Goal: Task Accomplishment & Management: Use online tool/utility

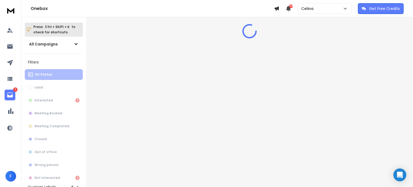
click at [59, 100] on div "All Status Lead Interested 1 Meeting Booked Meeting Completed Closed Out of off…" at bounding box center [54, 126] width 58 height 114
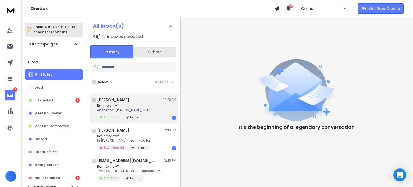
click at [154, 105] on div "Re: Interview? Absolutely. Dr. Diane Villwock, our Interested Indirect 1" at bounding box center [136, 112] width 79 height 16
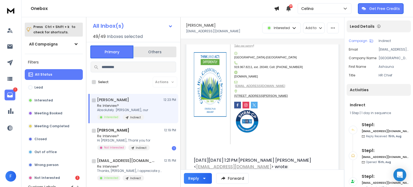
scroll to position [135, 0]
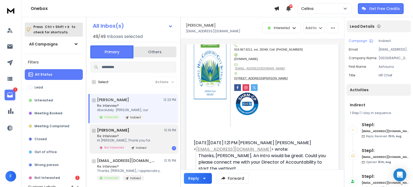
click at [130, 135] on p "Re: Interview?" at bounding box center [123, 136] width 53 height 4
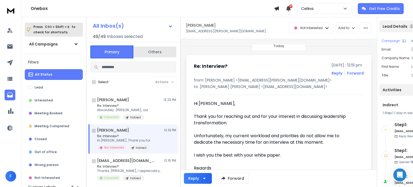
scroll to position [0, 0]
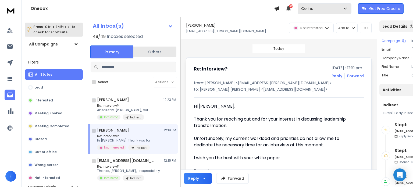
click at [329, 8] on div "Celina" at bounding box center [324, 8] width 47 height 5
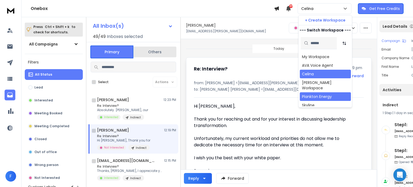
click at [317, 94] on div "Plankton Energy" at bounding box center [317, 96] width 30 height 5
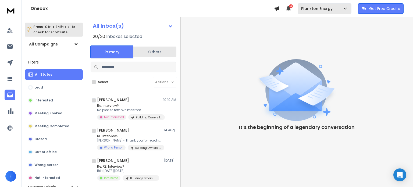
click at [322, 9] on p "Plankton Energy" at bounding box center [318, 8] width 34 height 5
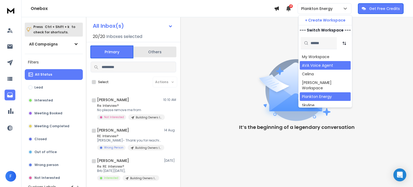
click at [319, 65] on div "AVA Voice Agent" at bounding box center [317, 65] width 31 height 5
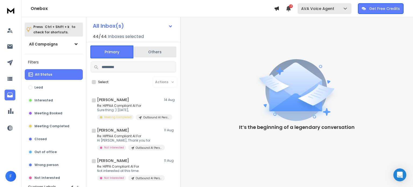
click at [326, 6] on p "AVA Voice Agent" at bounding box center [318, 8] width 35 height 5
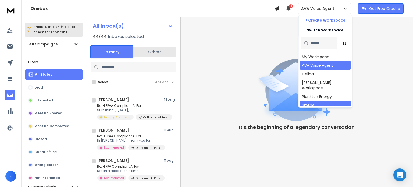
click at [311, 103] on div "Skyline" at bounding box center [308, 105] width 13 height 5
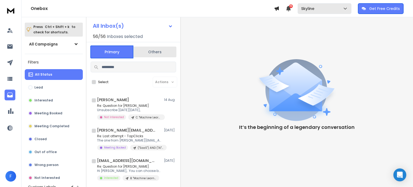
click at [310, 12] on button "Skyline" at bounding box center [325, 8] width 54 height 11
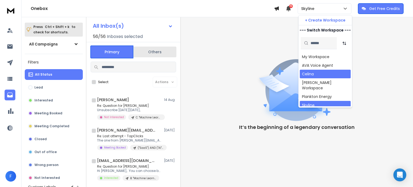
click at [319, 75] on div "Celina" at bounding box center [325, 74] width 51 height 9
